Goal: Communication & Community: Answer question/provide support

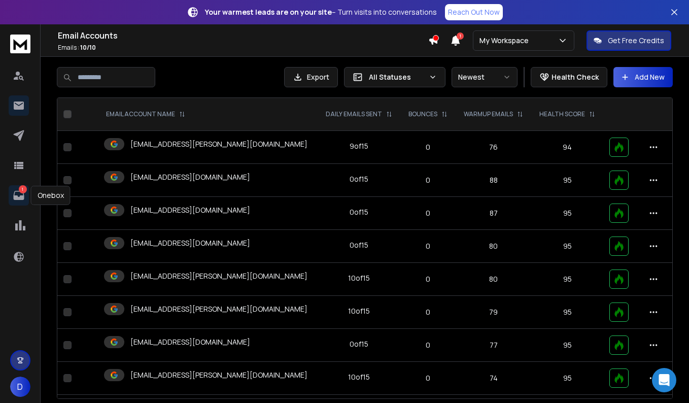
click at [21, 194] on icon at bounding box center [19, 195] width 12 height 12
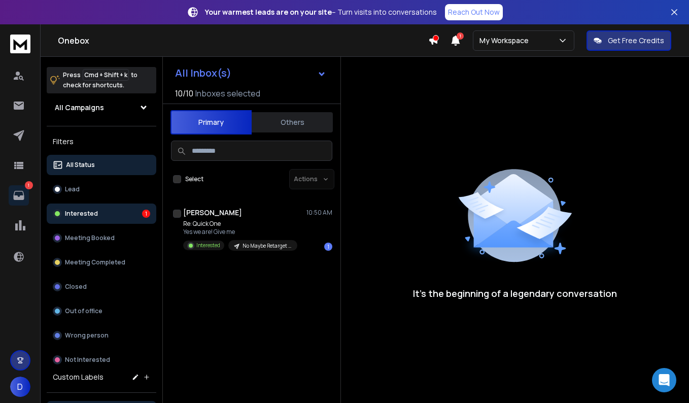
click at [100, 215] on button "Interested 1" at bounding box center [102, 213] width 110 height 20
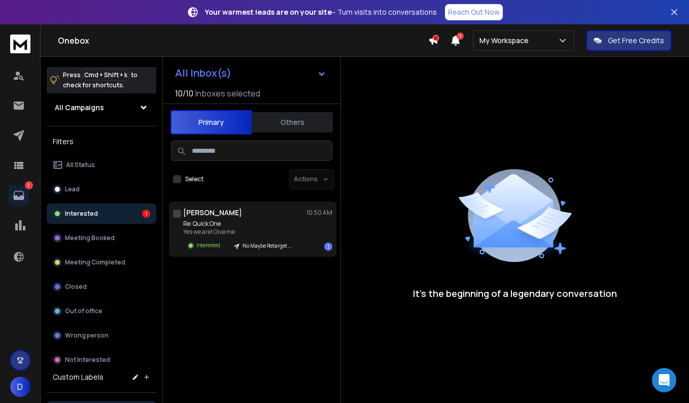
click at [233, 221] on p "Re: Quick One" at bounding box center [240, 224] width 114 height 8
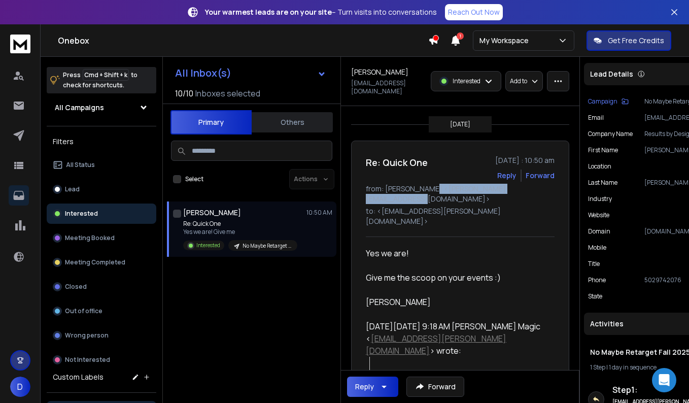
drag, startPoint x: 430, startPoint y: 180, endPoint x: 541, endPoint y: 179, distance: 110.5
click at [541, 184] on p "from: [PERSON_NAME] <[PERSON_NAME][EMAIL_ADDRESS][DOMAIN_NAME]>" at bounding box center [460, 194] width 189 height 20
copy p "[EMAIL_ADDRESS][DOMAIN_NAME]"
click at [371, 387] on div "Reply" at bounding box center [364, 386] width 19 height 10
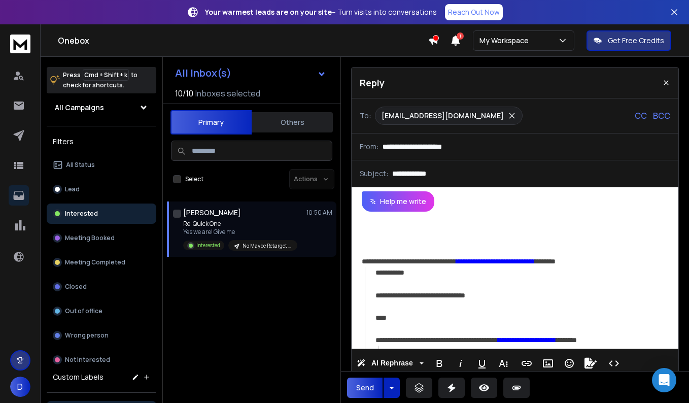
click at [545, 118] on input at bounding box center [561, 115] width 71 height 18
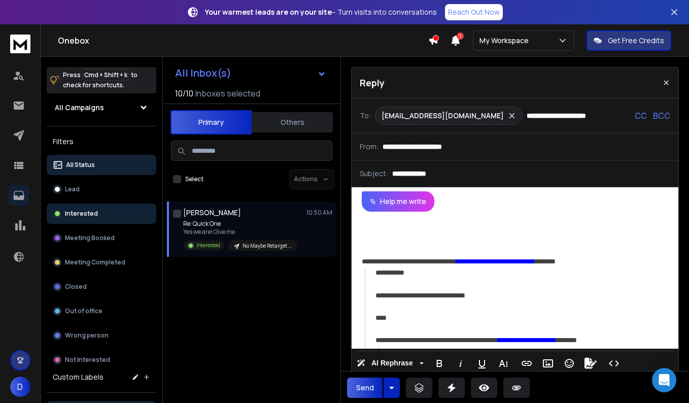
type input "**********"
click at [91, 168] on p "All Status" at bounding box center [80, 165] width 29 height 8
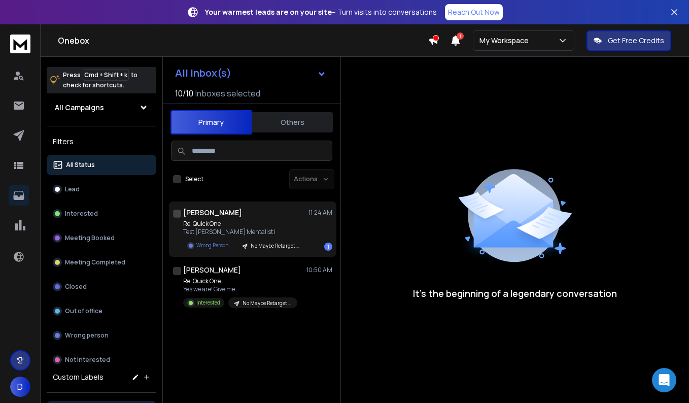
click at [199, 245] on p "Wrong Person" at bounding box center [212, 245] width 32 height 8
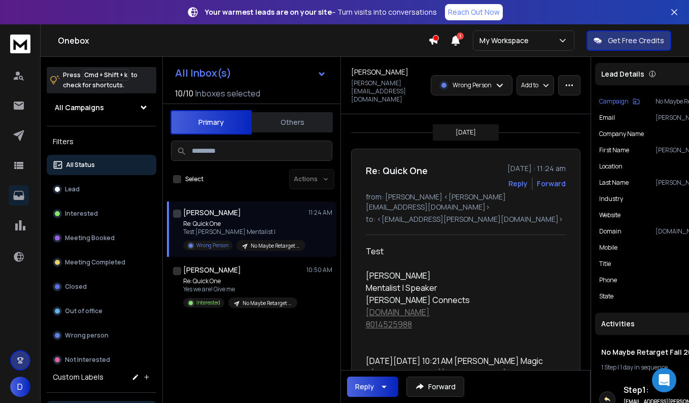
click at [502, 84] on icon at bounding box center [499, 86] width 6 height 4
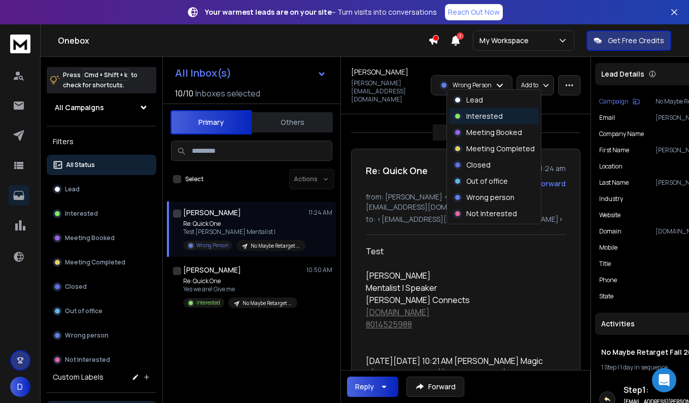
click at [500, 115] on div "Interested" at bounding box center [494, 116] width 90 height 16
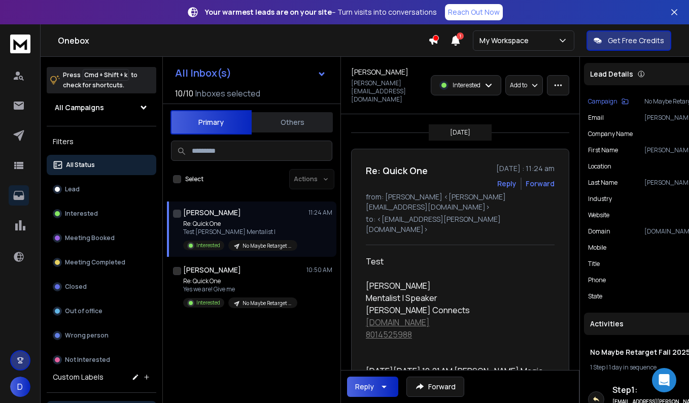
click at [252, 169] on div "Select Actions" at bounding box center [251, 177] width 177 height 24
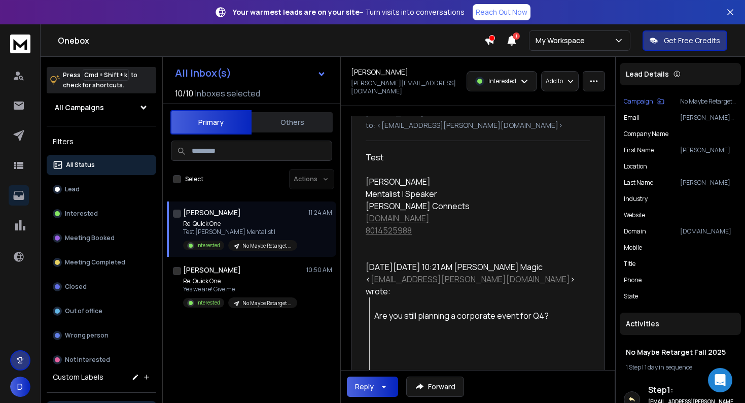
scroll to position [109, 0]
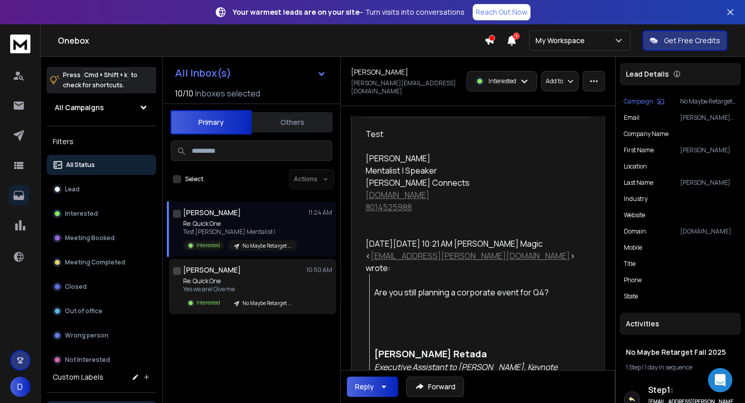
drag, startPoint x: 429, startPoint y: 262, endPoint x: 245, endPoint y: 273, distance: 184.4
click at [245, 273] on div "[PERSON_NAME] 10:50 AM" at bounding box center [257, 270] width 149 height 10
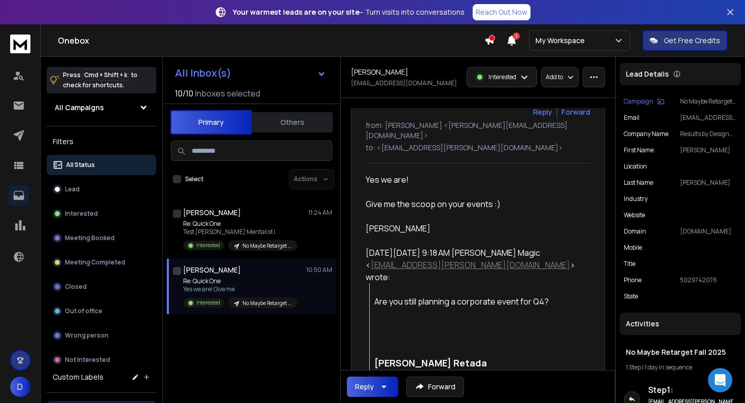
scroll to position [31, 0]
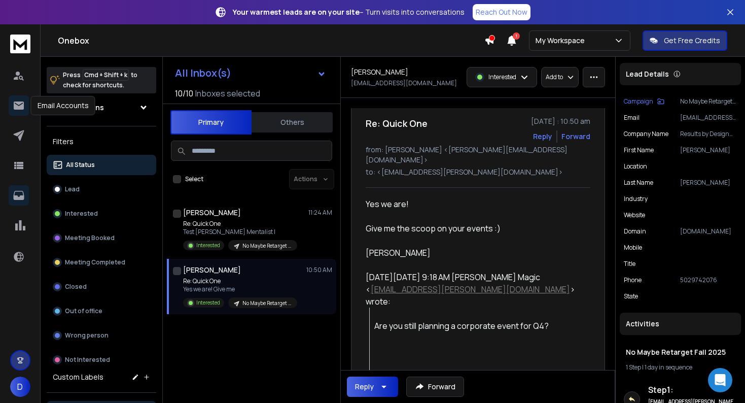
click at [24, 104] on icon at bounding box center [19, 105] width 12 height 12
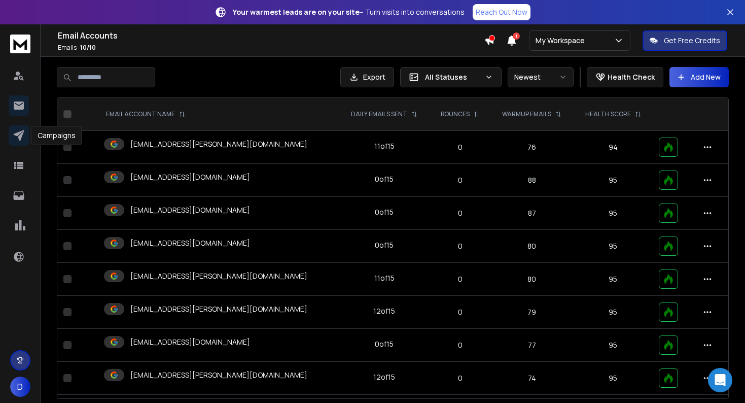
click at [19, 135] on icon at bounding box center [18, 135] width 11 height 11
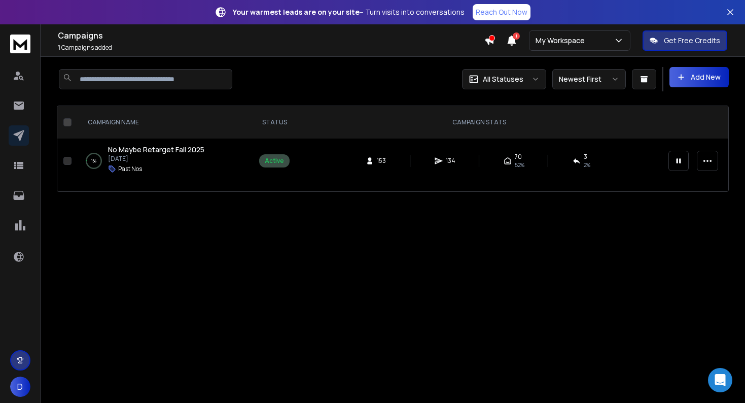
click at [659, 162] on button "button" at bounding box center [707, 161] width 21 height 20
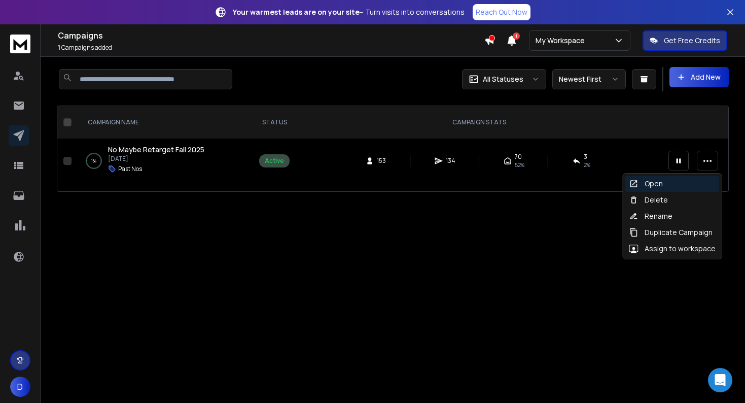
click at [659, 162] on button "button" at bounding box center [707, 161] width 21 height 20
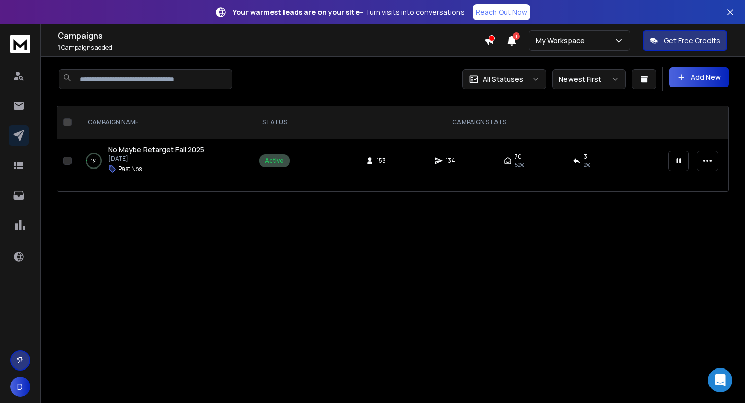
click at [659, 160] on button "button" at bounding box center [707, 161] width 21 height 20
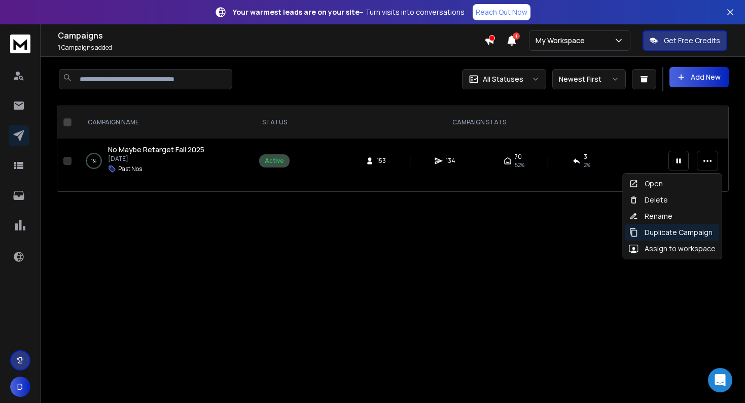
click at [547, 225] on div "Campaigns 1 Campaigns Added All Statuses Newest First Add New CAMPAIGN NAME STA…" at bounding box center [393, 268] width 672 height 403
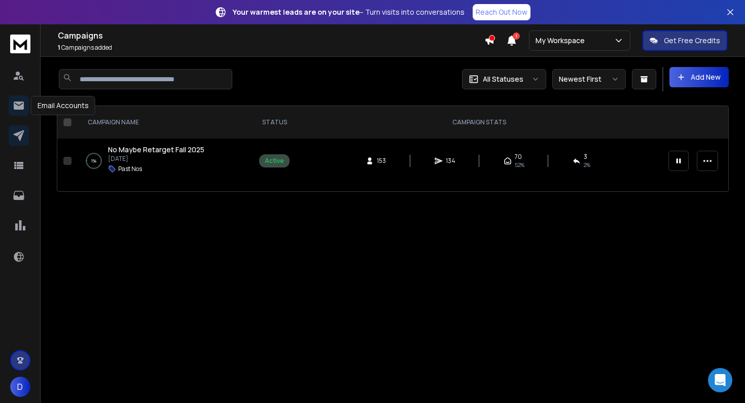
click at [22, 106] on icon at bounding box center [19, 105] width 10 height 8
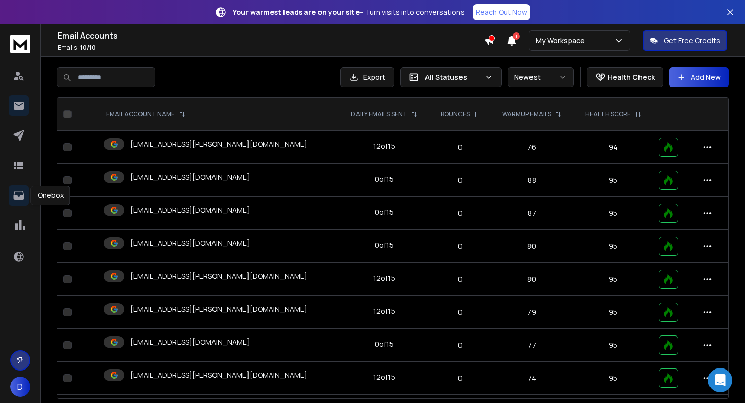
click at [23, 190] on icon at bounding box center [19, 195] width 12 height 12
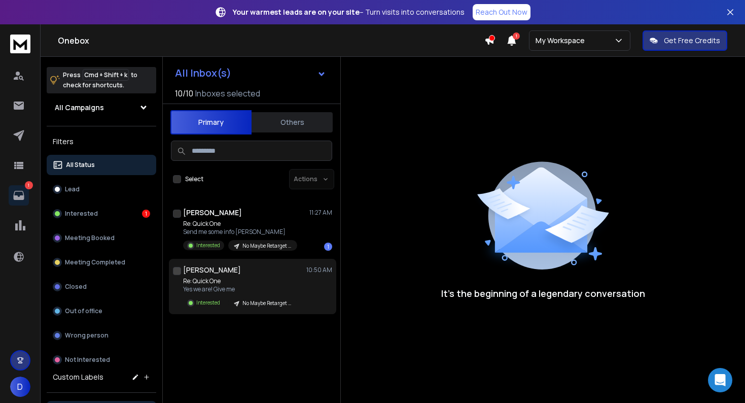
click at [237, 265] on div "[PERSON_NAME] 10:50 AM" at bounding box center [257, 270] width 149 height 10
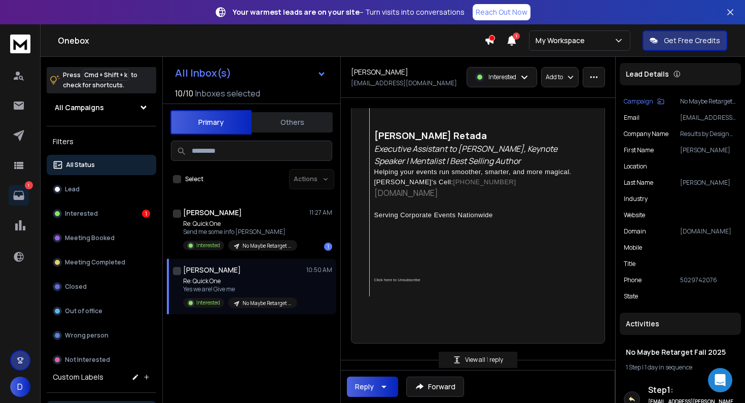
scroll to position [281, 0]
click at [235, 271] on div "[PERSON_NAME] 10:50 AM" at bounding box center [257, 270] width 149 height 10
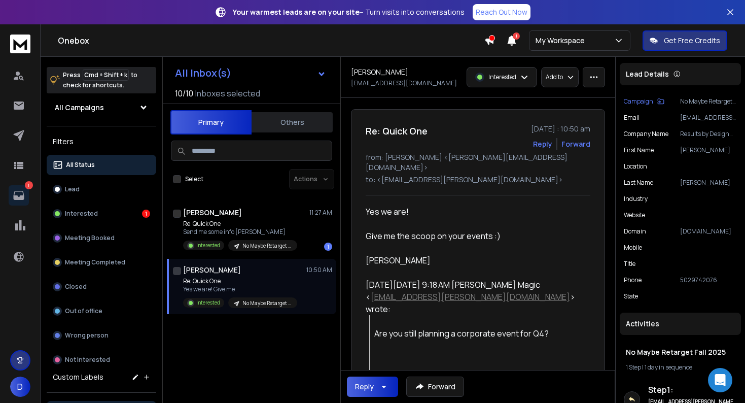
scroll to position [40, 0]
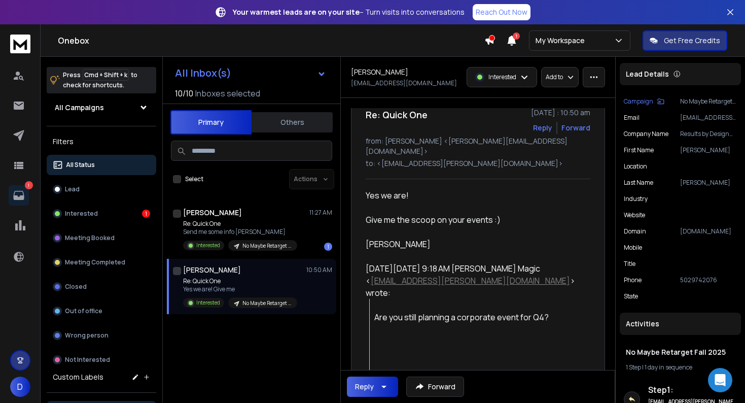
click at [367, 385] on div "Reply" at bounding box center [364, 386] width 19 height 10
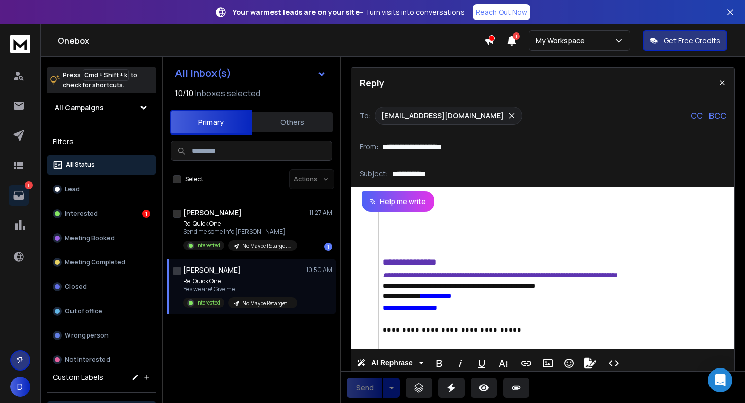
scroll to position [155, 0]
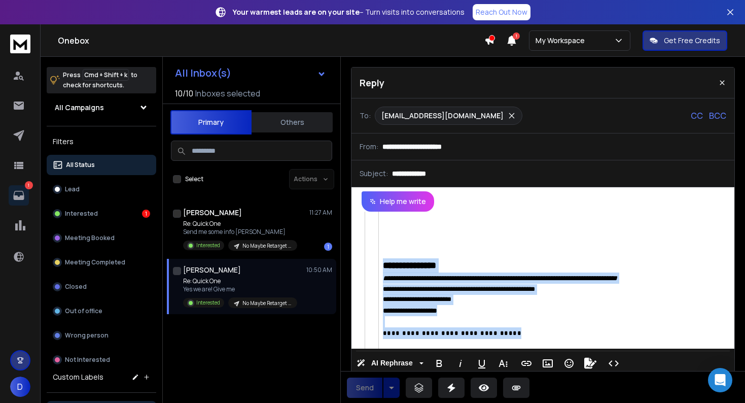
drag, startPoint x: 382, startPoint y: 262, endPoint x: 512, endPoint y: 327, distance: 145.6
click at [512, 328] on div "**********" at bounding box center [552, 298] width 338 height 217
copy div "**********"
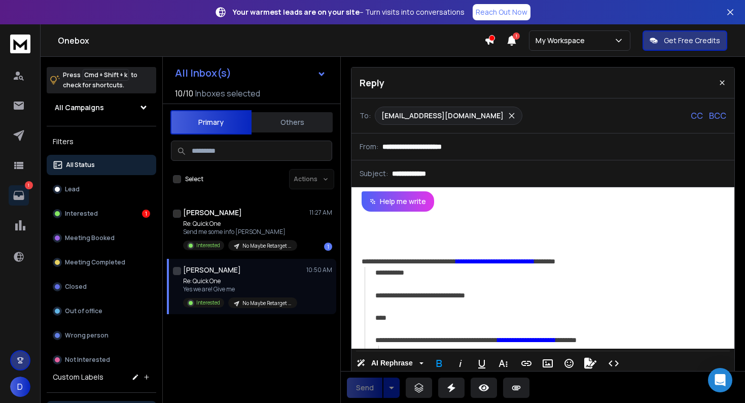
scroll to position [0, 0]
click at [424, 211] on button "Help me write" at bounding box center [398, 201] width 73 height 20
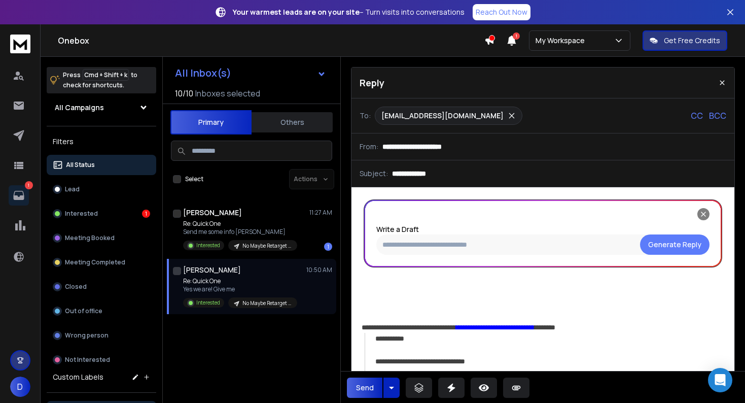
click at [487, 283] on div "**********" at bounding box center [541, 345] width 380 height 137
click at [659, 212] on icon at bounding box center [703, 214] width 8 height 8
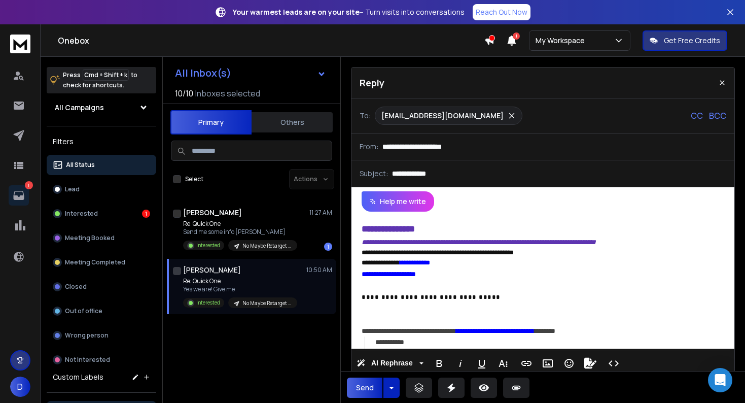
click at [505, 198] on div "Help me write" at bounding box center [542, 200] width 383 height 26
click at [495, 207] on div "Help me write" at bounding box center [542, 200] width 383 height 26
click at [489, 216] on div "**********" at bounding box center [541, 279] width 380 height 137
click at [562, 115] on input at bounding box center [561, 115] width 71 height 18
type input "*"
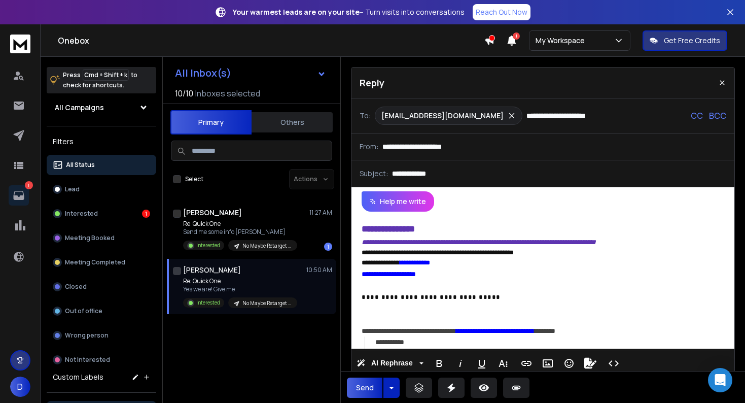
type input "**********"
click at [622, 157] on div "**********" at bounding box center [542, 146] width 383 height 26
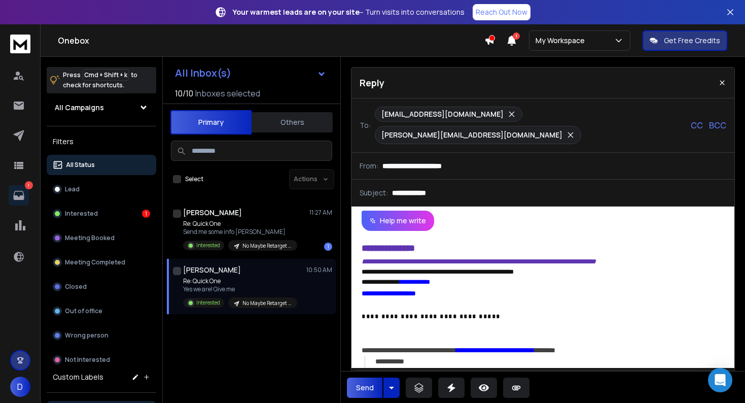
click at [574, 131] on icon at bounding box center [570, 135] width 8 height 8
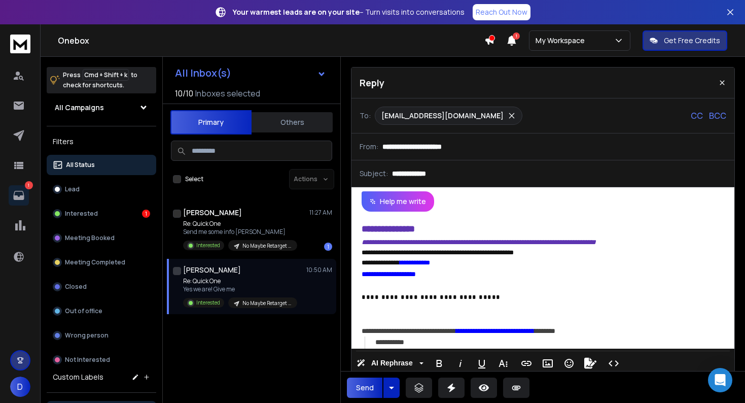
click at [597, 124] on input at bounding box center [561, 115] width 71 height 18
type input "*"
click at [634, 137] on div "**********" at bounding box center [542, 146] width 383 height 26
click at [659, 119] on p "CC" at bounding box center [697, 116] width 12 height 12
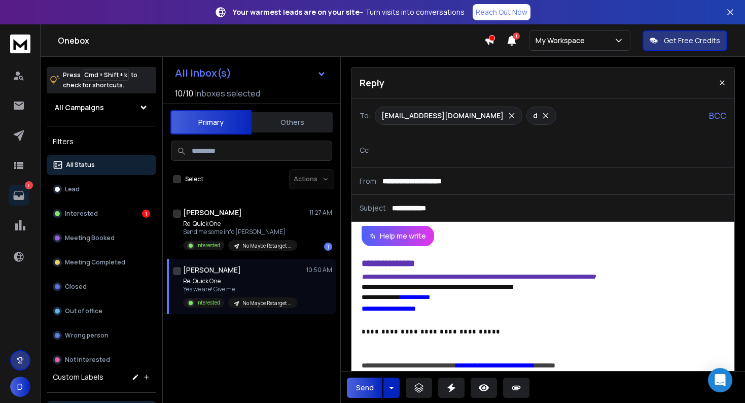
click at [543, 115] on icon at bounding box center [546, 116] width 6 height 6
click at [471, 151] on div at bounding box center [550, 150] width 351 height 18
click at [403, 154] on input at bounding box center [410, 150] width 71 height 18
type input "**********"
click at [530, 159] on div "Cc: [PERSON_NAME][EMAIL_ADDRESS][DOMAIN_NAME]" at bounding box center [542, 150] width 383 height 34
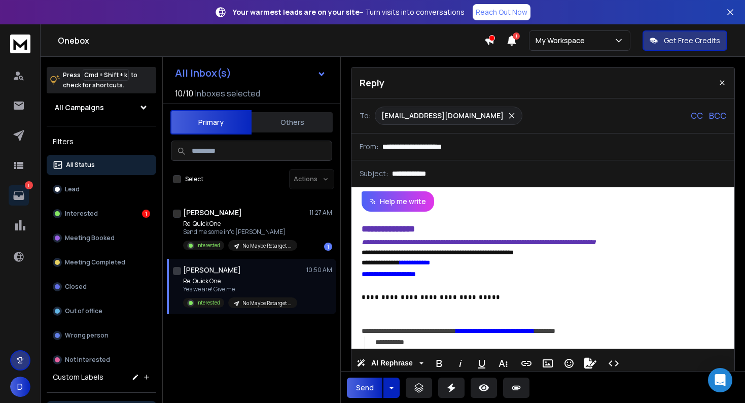
click at [502, 248] on div "**********" at bounding box center [541, 279] width 380 height 137
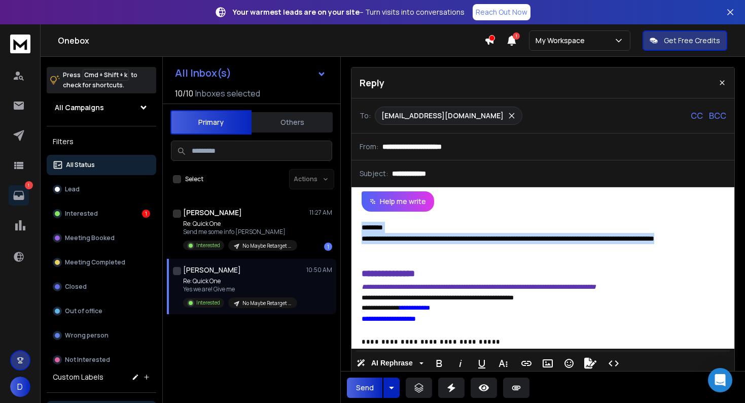
drag, startPoint x: 401, startPoint y: 251, endPoint x: 358, endPoint y: 218, distance: 54.9
click at [351, 226] on div "**********" at bounding box center [541, 279] width 380 height 137
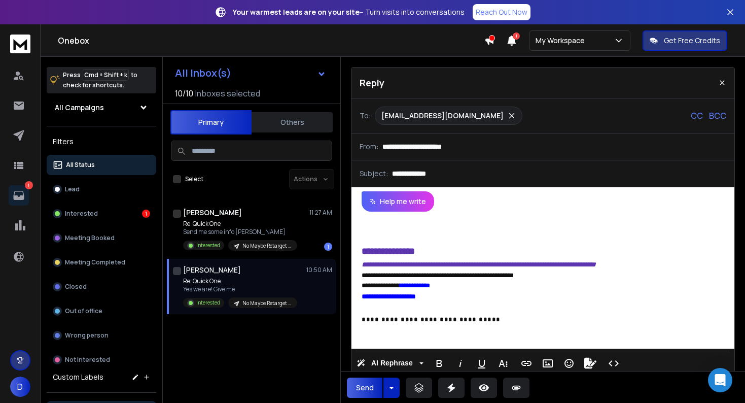
click at [320, 340] on div "[PERSON_NAME] 11:27 AM Re: Quick One Send me some info [PERSON_NAME] Interested…" at bounding box center [251, 310] width 177 height 222
click at [595, 363] on icon "button" at bounding box center [590, 362] width 12 height 11
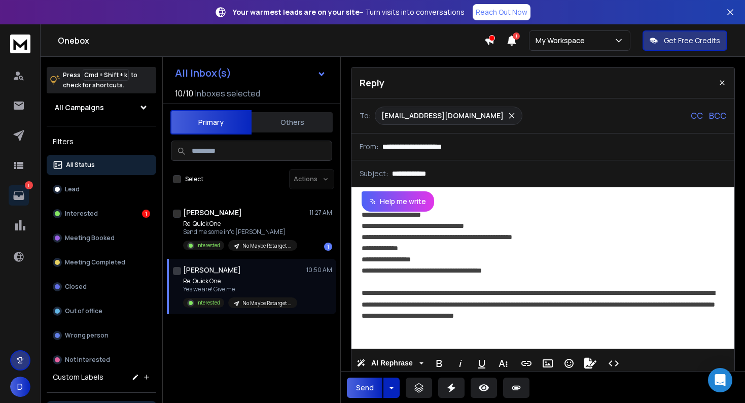
scroll to position [29, 0]
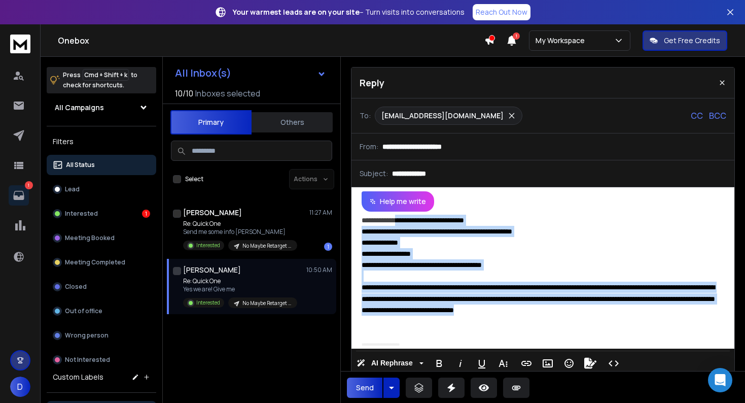
drag, startPoint x: 689, startPoint y: 311, endPoint x: 405, endPoint y: 216, distance: 299.8
click at [405, 216] on div "**********" at bounding box center [541, 279] width 380 height 137
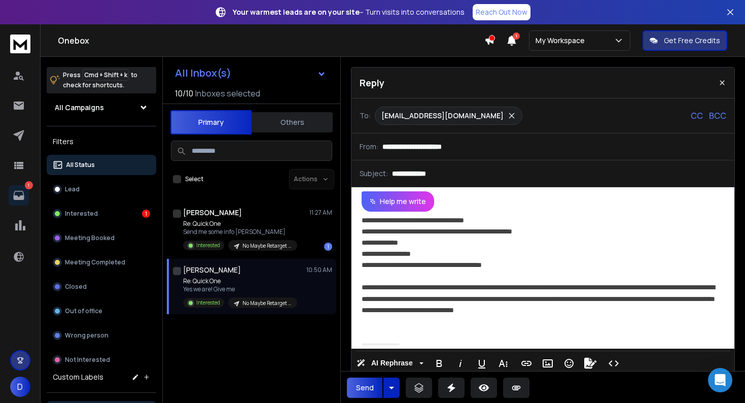
click at [369, 224] on div "**********" at bounding box center [541, 219] width 359 height 11
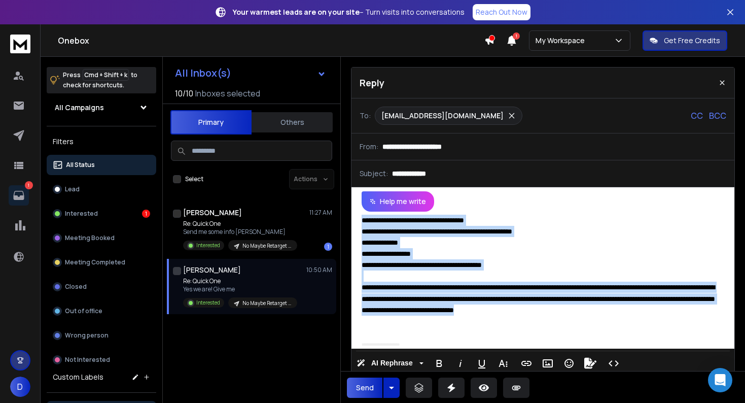
drag, startPoint x: 361, startPoint y: 223, endPoint x: 670, endPoint y: 312, distance: 321.8
click at [659, 313] on div "**********" at bounding box center [541, 279] width 380 height 137
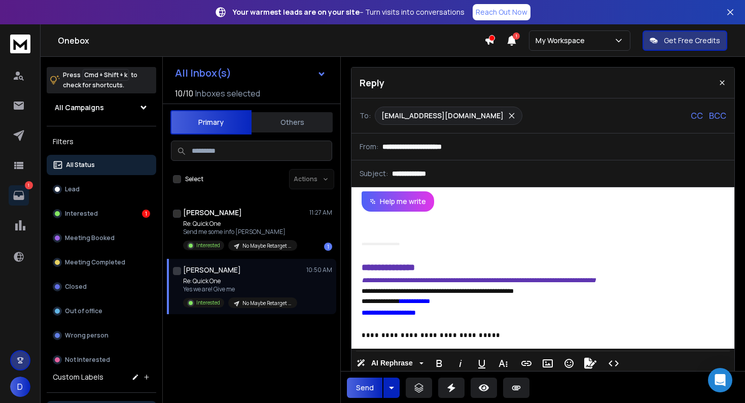
click at [480, 239] on div "**********" at bounding box center [541, 242] width 359 height 11
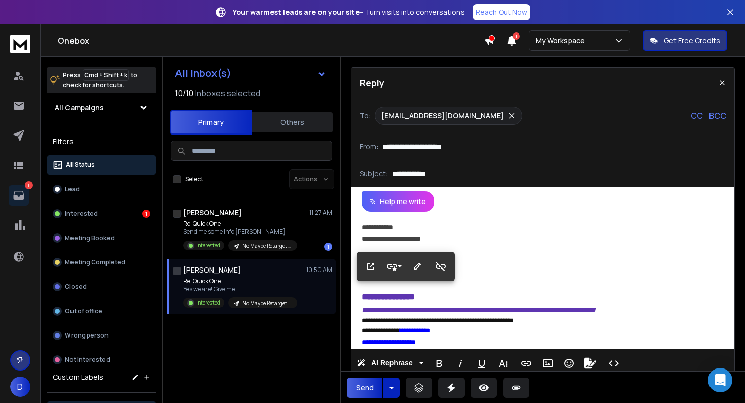
scroll to position [0, 0]
drag, startPoint x: 492, startPoint y: 261, endPoint x: 367, endPoint y: 208, distance: 135.9
click at [367, 209] on div "**********" at bounding box center [542, 282] width 383 height 190
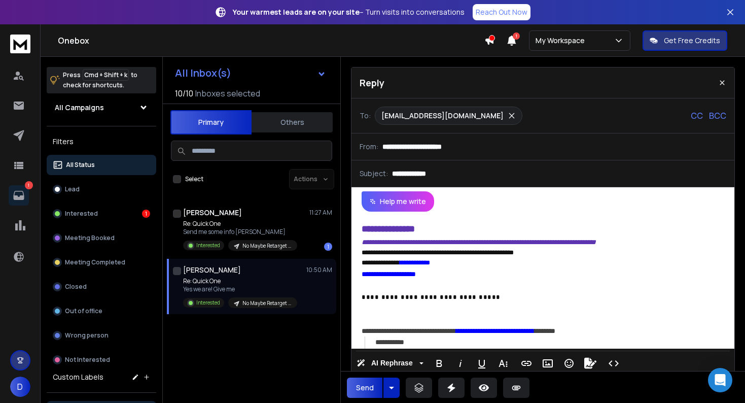
click at [395, 389] on icon "button" at bounding box center [391, 387] width 12 height 12
click at [303, 127] on button "Others" at bounding box center [291, 122] width 81 height 22
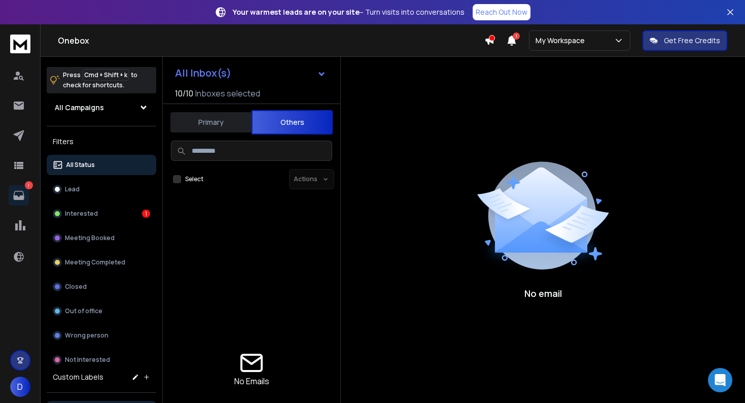
click at [209, 129] on button "Primary" at bounding box center [210, 122] width 81 height 22
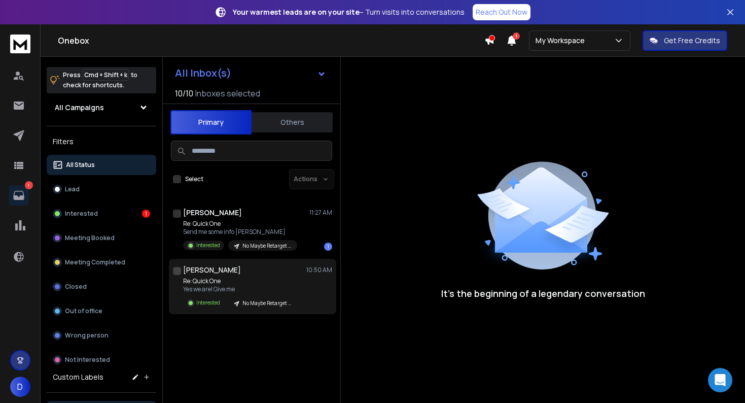
click at [219, 284] on p "Re: Quick One" at bounding box center [240, 281] width 114 height 8
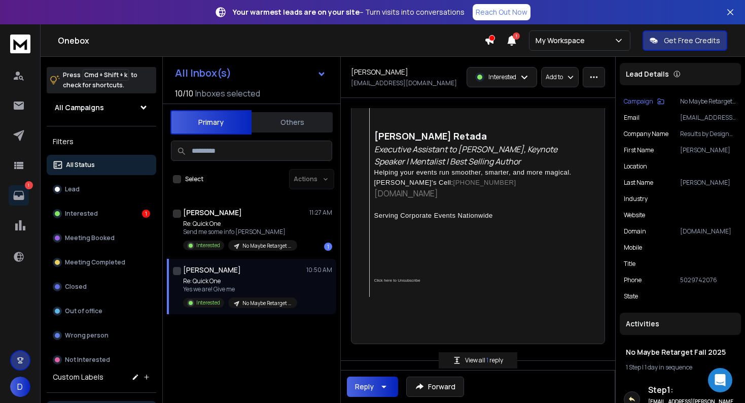
scroll to position [281, 0]
click at [488, 356] on p "View all 1 reply" at bounding box center [484, 360] width 38 height 8
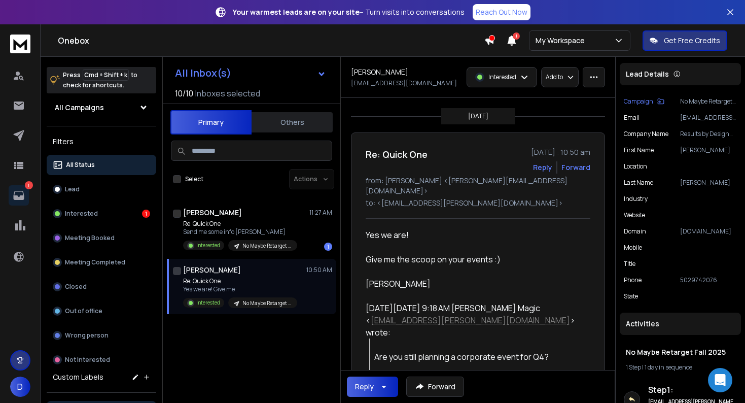
scroll to position [0, 0]
click at [82, 314] on p "Out of office" at bounding box center [84, 311] width 38 height 8
click at [82, 314] on div "All Status Lead Interested 1 Meeting Booked Meeting Completed Closed Out of off…" at bounding box center [102, 262] width 110 height 215
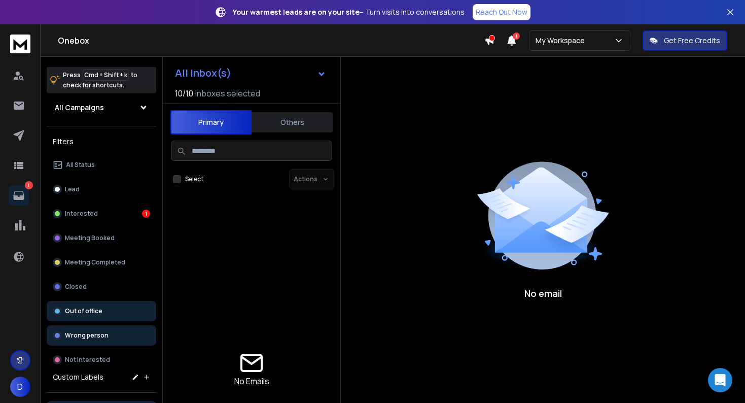
click at [84, 333] on p "Wrong person" at bounding box center [87, 335] width 44 height 8
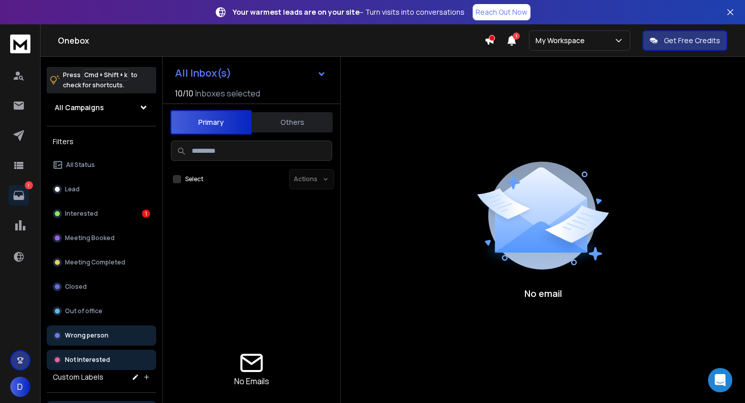
click at [88, 356] on p "Not Interested" at bounding box center [87, 359] width 45 height 8
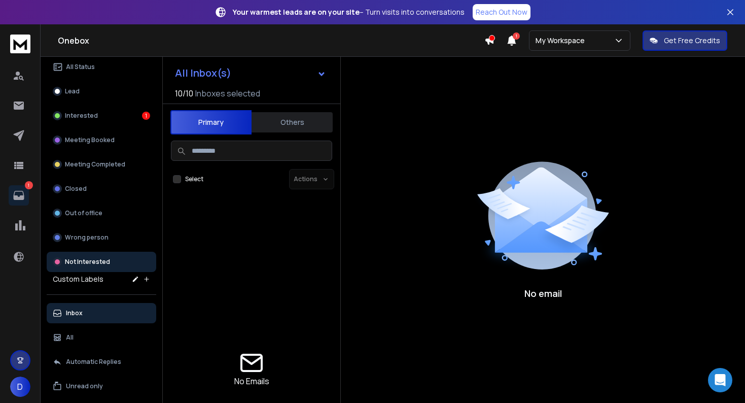
scroll to position [110, 0]
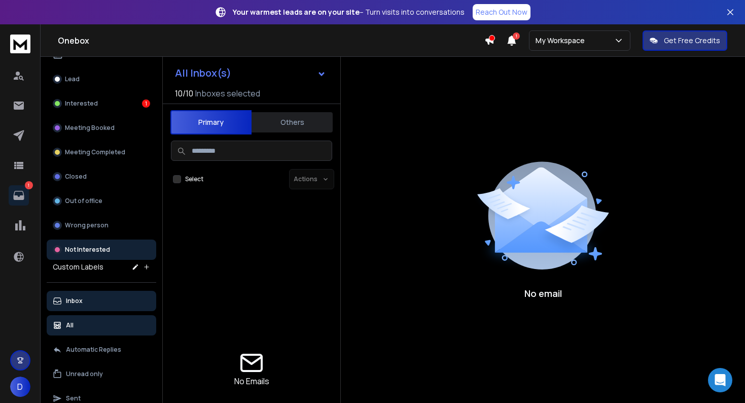
click at [86, 321] on button "All" at bounding box center [102, 325] width 110 height 20
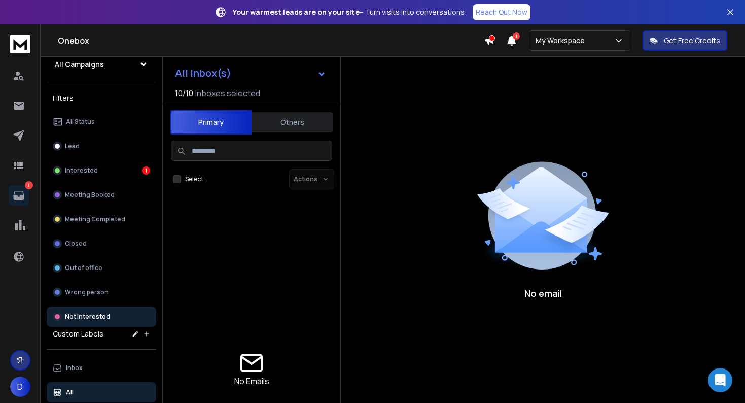
scroll to position [32, 0]
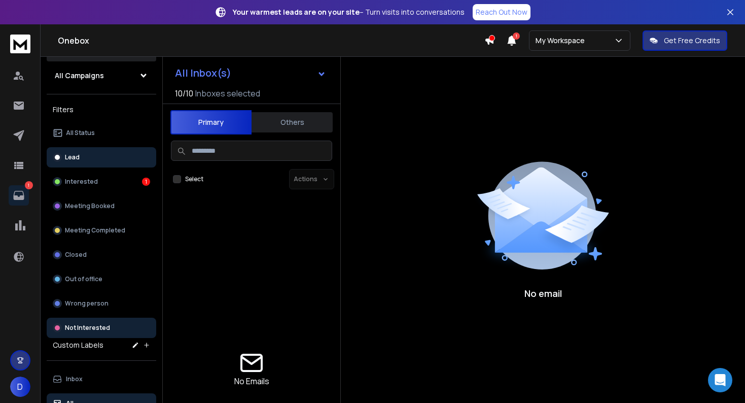
click at [89, 157] on button "Lead" at bounding box center [102, 157] width 110 height 20
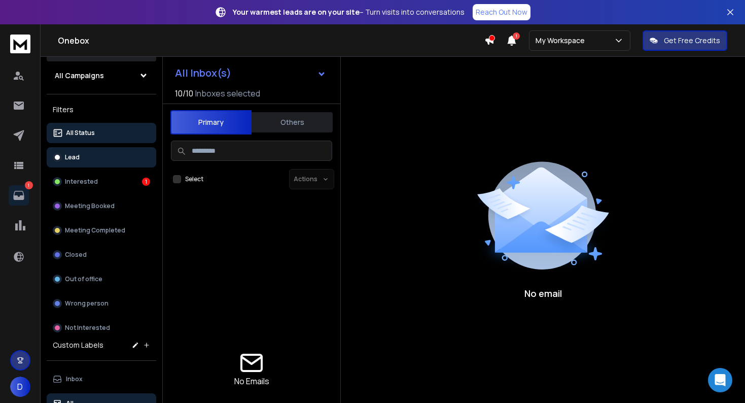
drag, startPoint x: 94, startPoint y: 138, endPoint x: 96, endPoint y: 132, distance: 6.3
click at [96, 132] on button "All Status" at bounding box center [102, 133] width 110 height 20
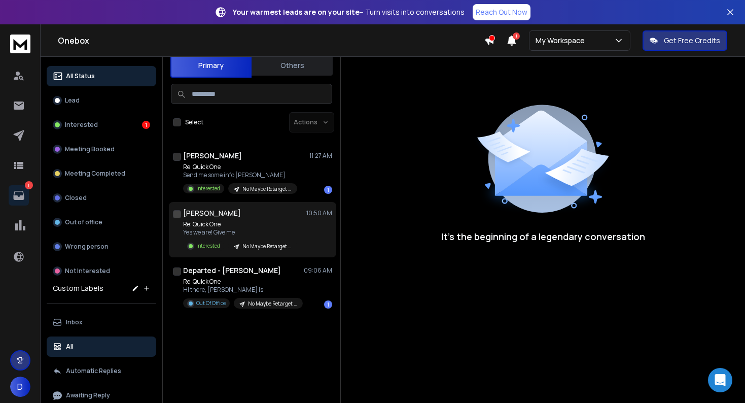
scroll to position [57, 0]
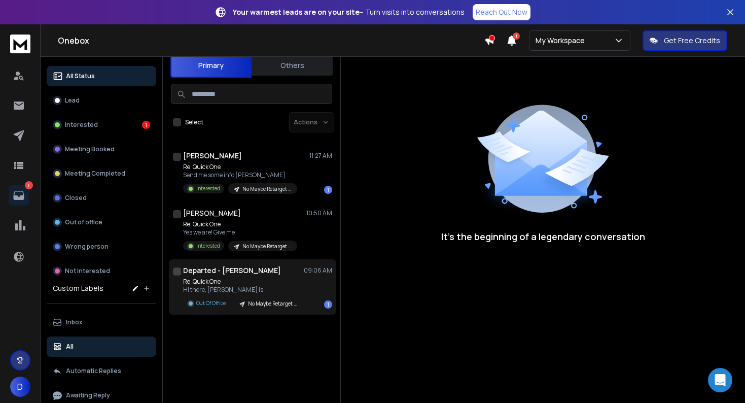
click at [247, 284] on p "Re: Quick One" at bounding box center [243, 281] width 120 height 8
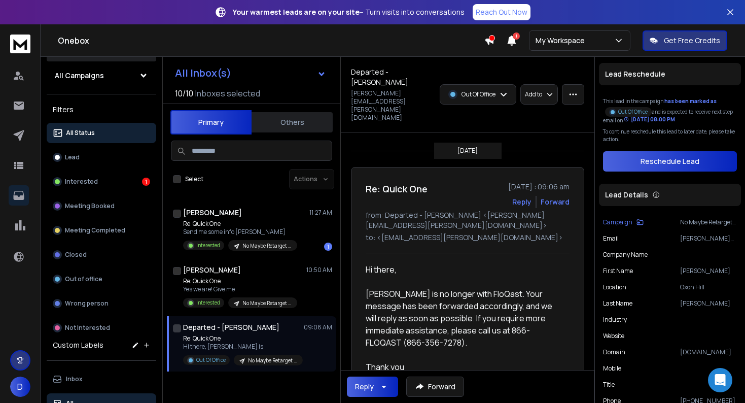
scroll to position [0, 0]
click at [516, 85] on div "Out Of Office" at bounding box center [478, 94] width 76 height 19
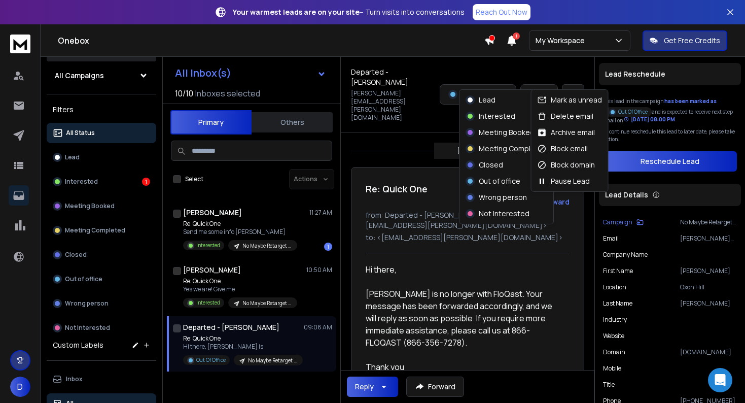
click at [584, 84] on button "button" at bounding box center [573, 94] width 22 height 20
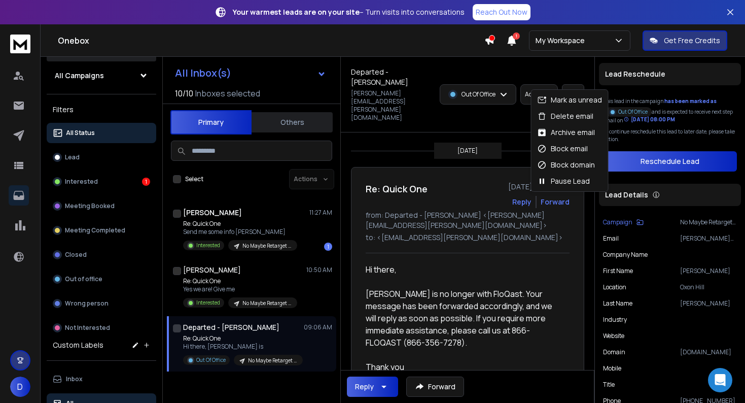
click at [553, 91] on icon at bounding box center [549, 94] width 7 height 7
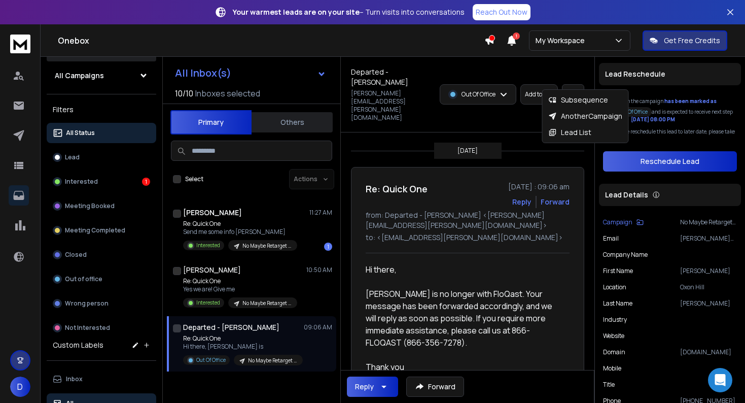
click at [579, 63] on div "Departed - [PERSON_NAME] - [PERSON_NAME] [PERSON_NAME][EMAIL_ADDRESS][PERSON_NA…" at bounding box center [468, 95] width 254 height 76
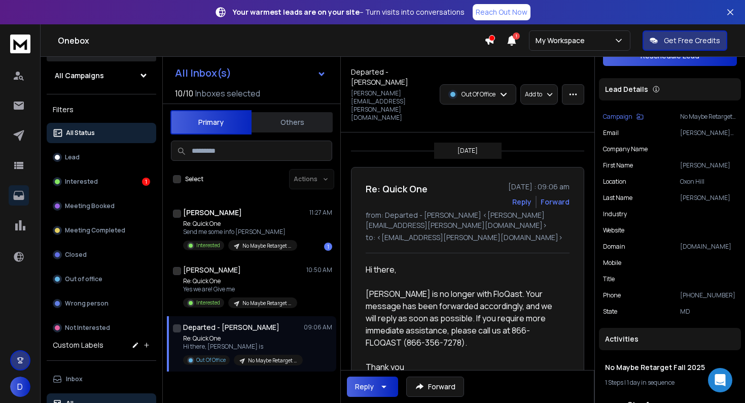
scroll to position [101, 0]
